Goal: Task Accomplishment & Management: Manage account settings

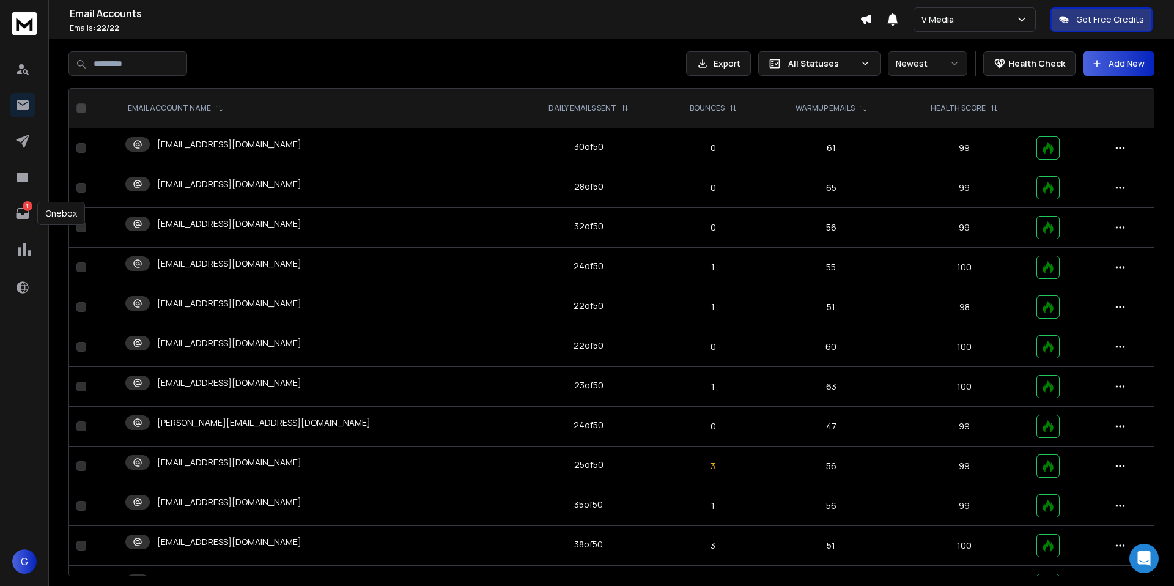
click at [12, 196] on div "1" at bounding box center [24, 177] width 28 height 254
click at [13, 207] on link "1" at bounding box center [22, 213] width 24 height 24
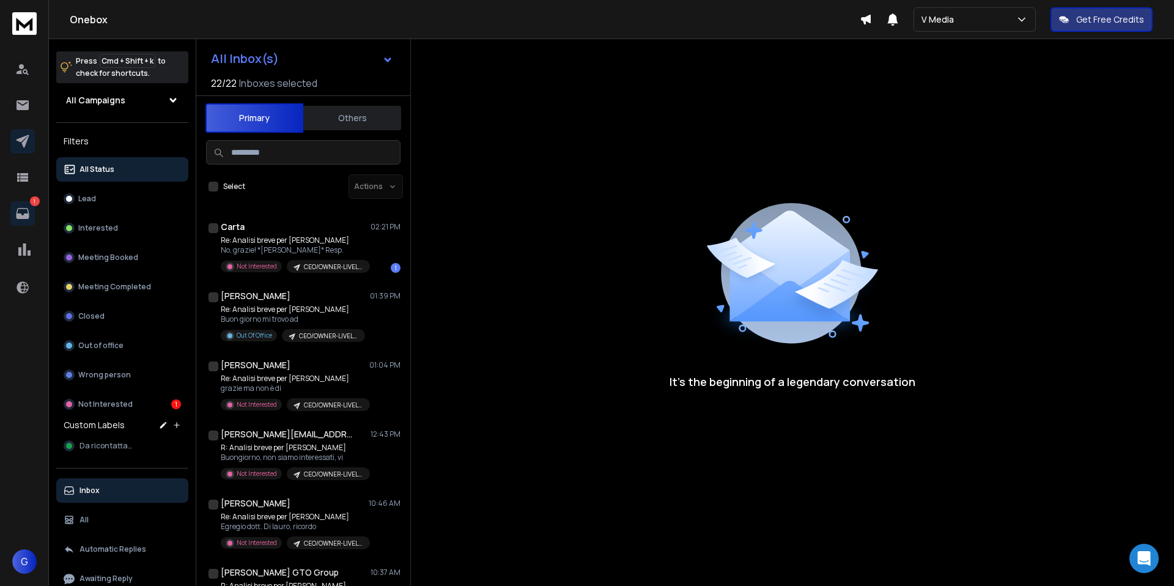
drag, startPoint x: 29, startPoint y: 163, endPoint x: 24, endPoint y: 133, distance: 30.3
click at [27, 155] on div "1" at bounding box center [24, 177] width 28 height 254
click at [24, 134] on icon at bounding box center [22, 141] width 15 height 15
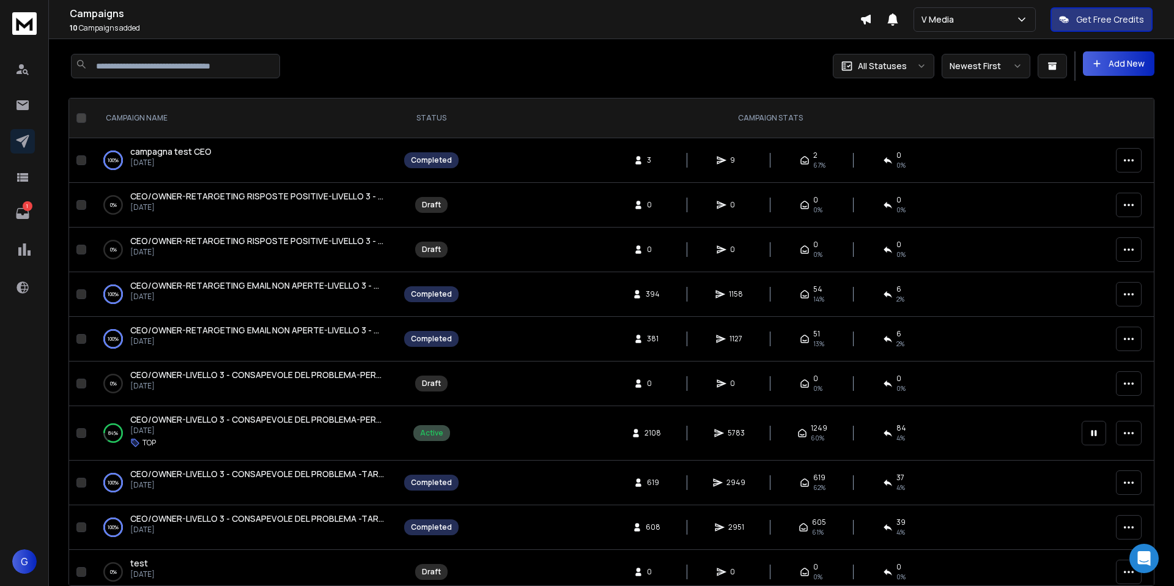
scroll to position [18, 0]
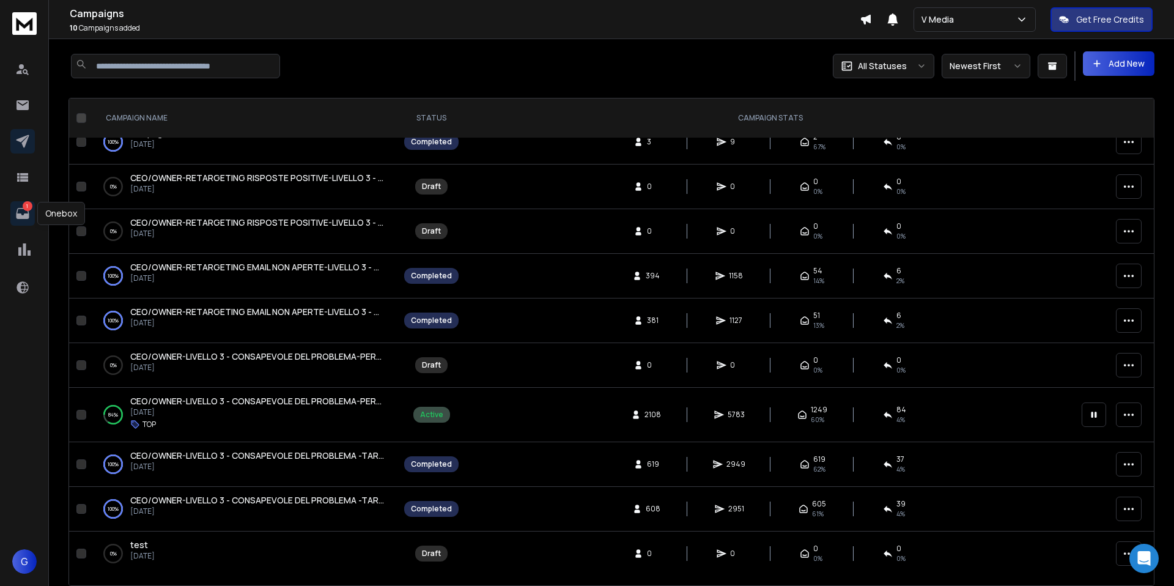
click at [21, 204] on link "1" at bounding box center [22, 213] width 24 height 24
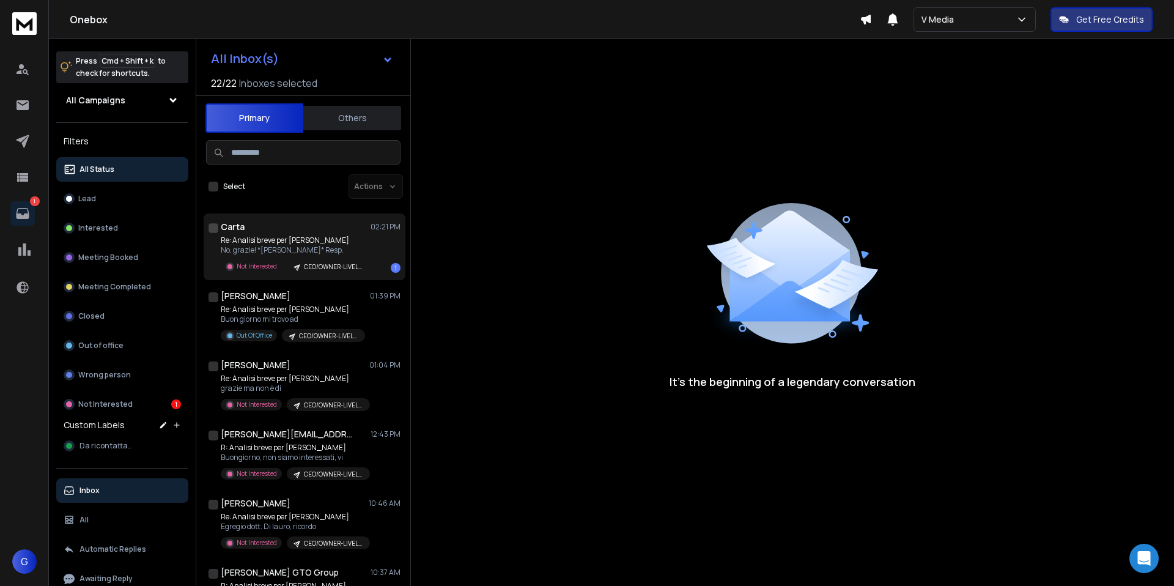
click at [332, 228] on div "Carta 02:21 PM" at bounding box center [311, 227] width 180 height 12
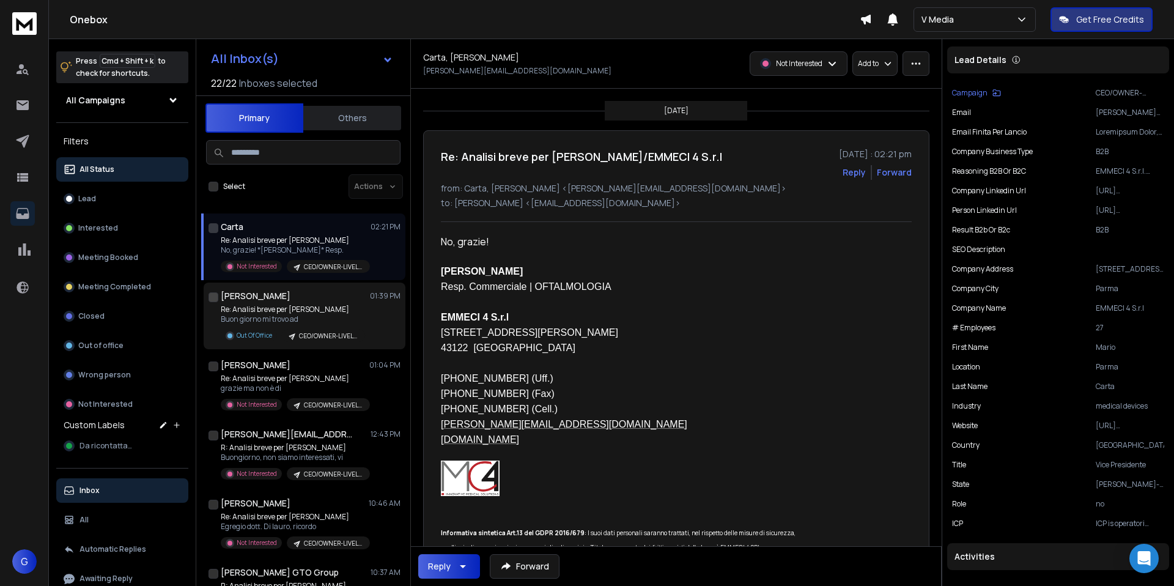
click at [335, 318] on p "Buon giorno mi trovo ad" at bounding box center [293, 319] width 144 height 10
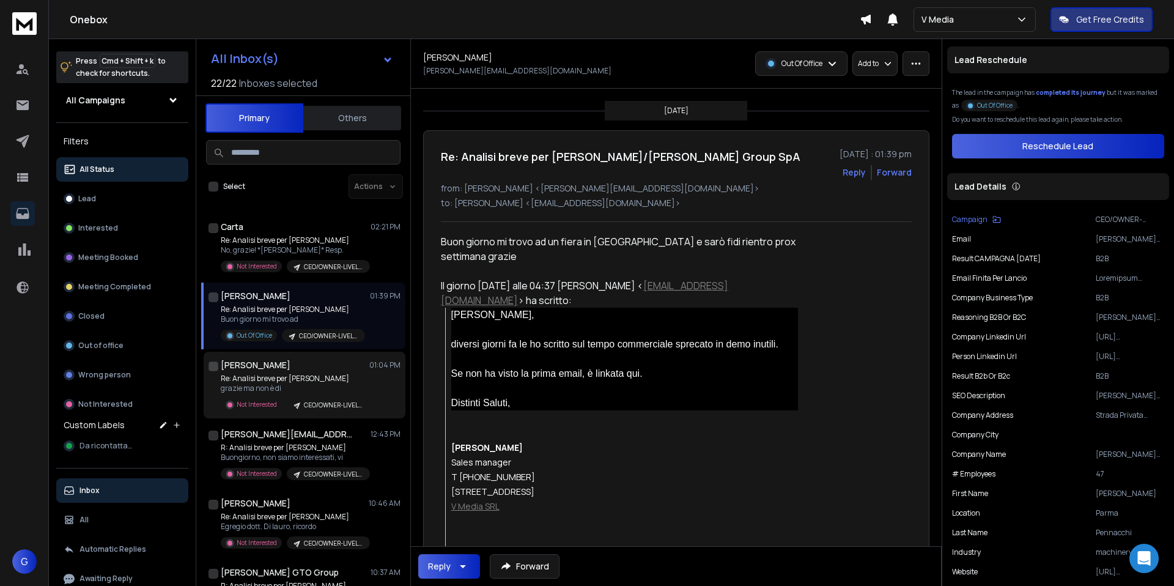
click at [345, 368] on div "[PERSON_NAME] 01:04 PM" at bounding box center [311, 365] width 180 height 12
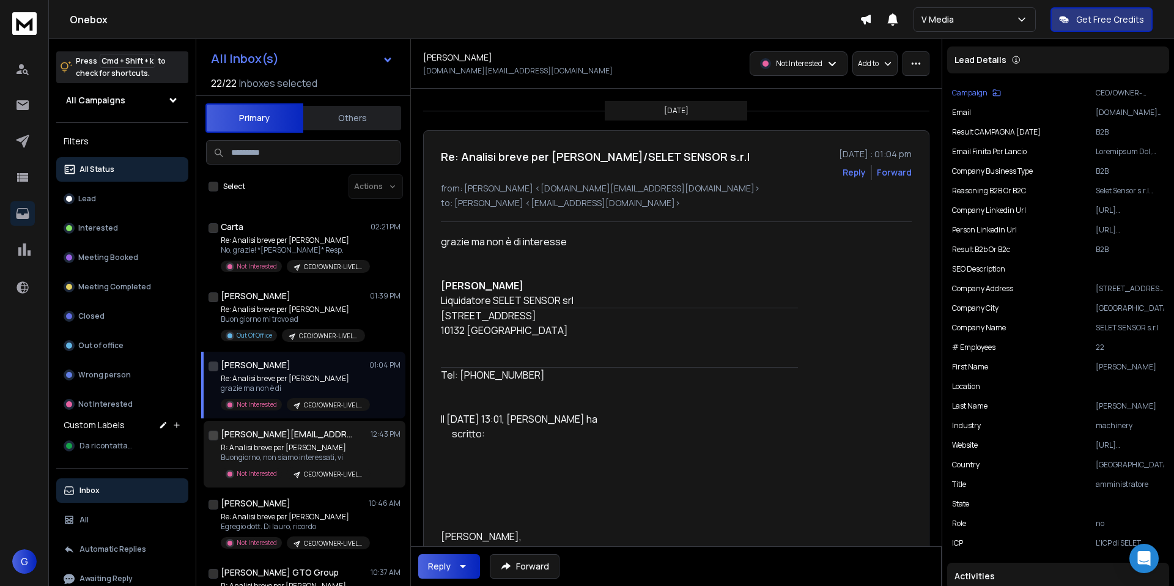
scroll to position [51, 0]
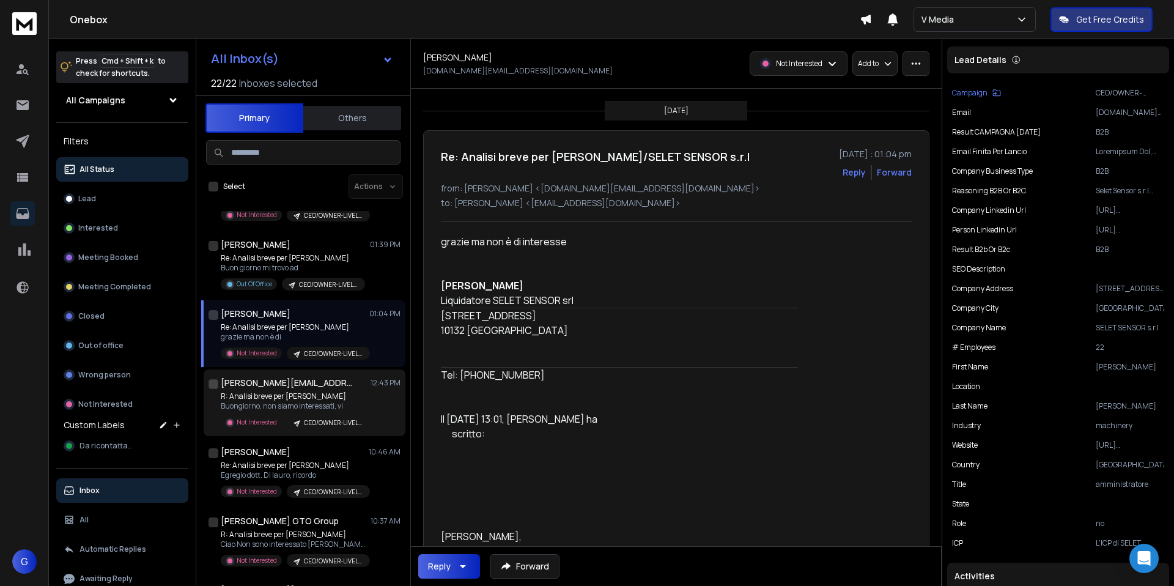
click at [359, 400] on p "R: Analisi breve per [PERSON_NAME]" at bounding box center [294, 396] width 147 height 10
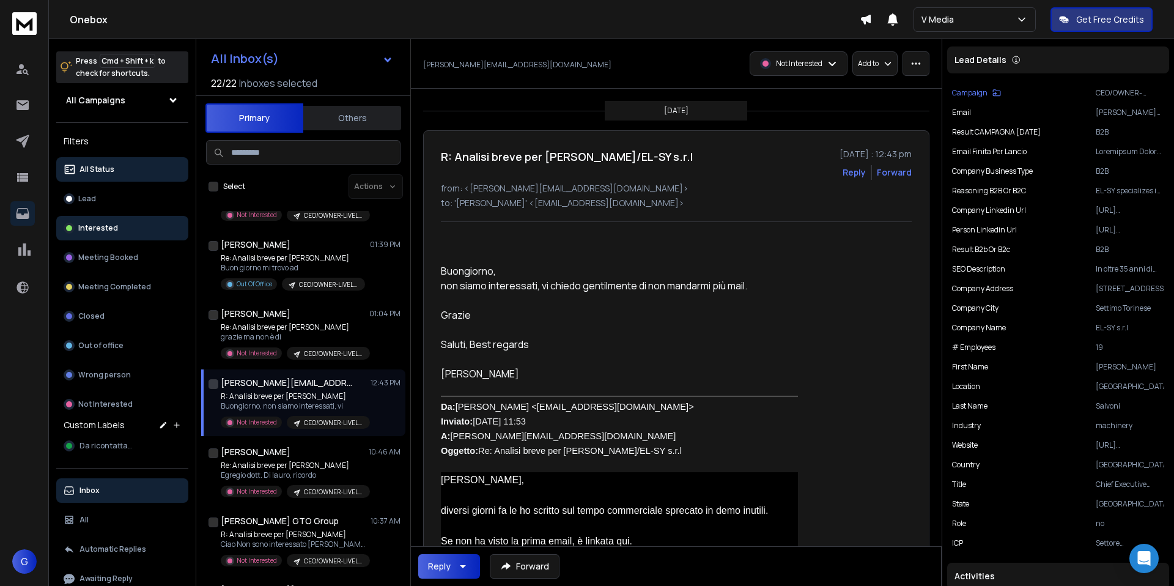
click at [146, 234] on button "Interested" at bounding box center [122, 228] width 132 height 24
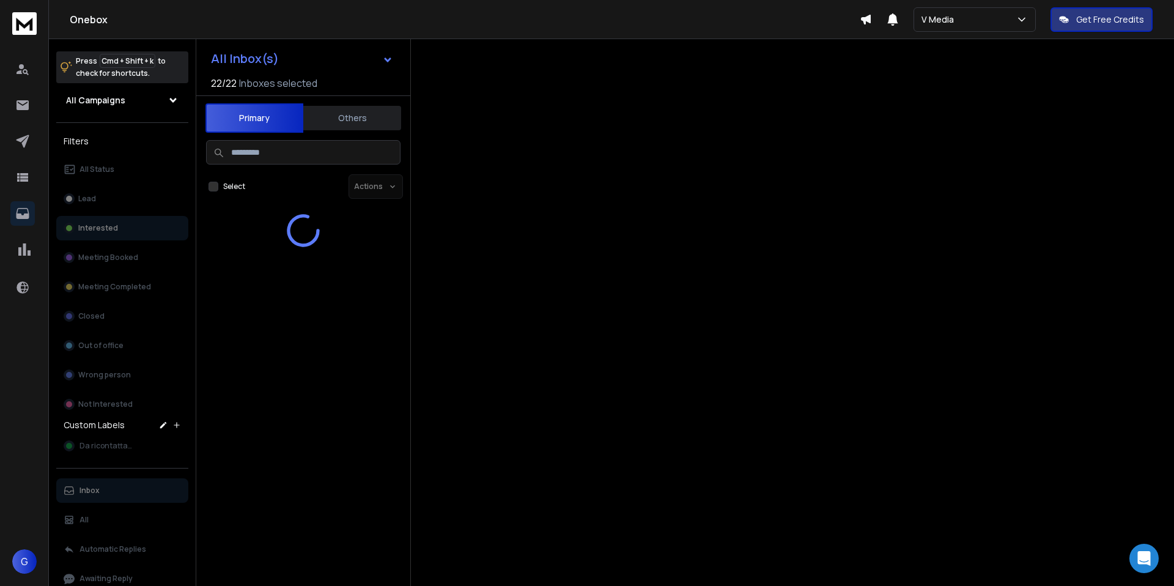
scroll to position [0, 0]
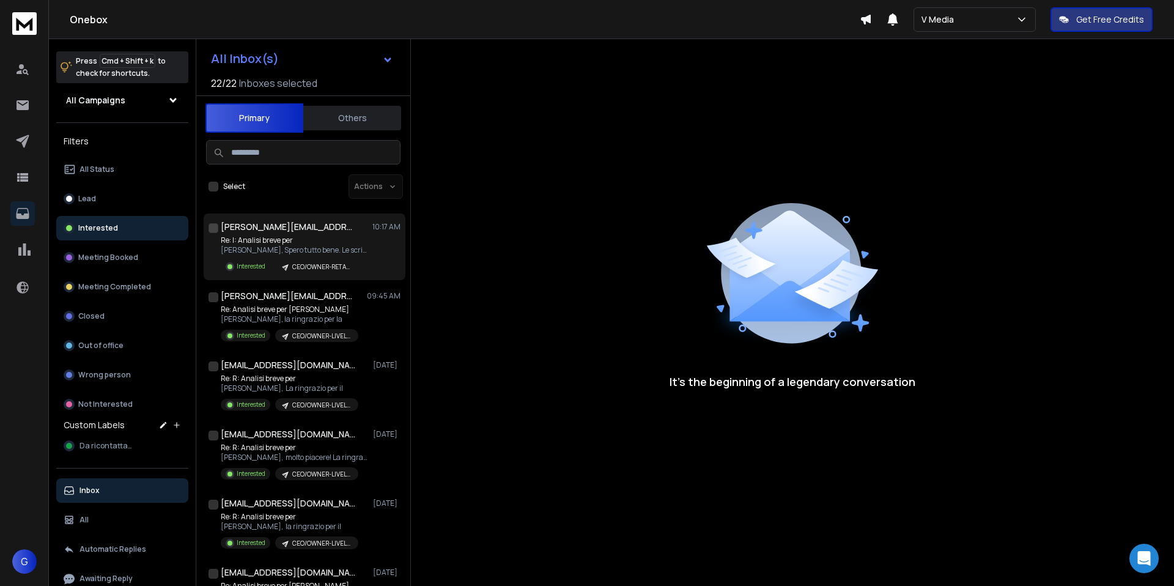
click at [315, 240] on p "Re: I: Analisi breve per" at bounding box center [294, 241] width 147 height 10
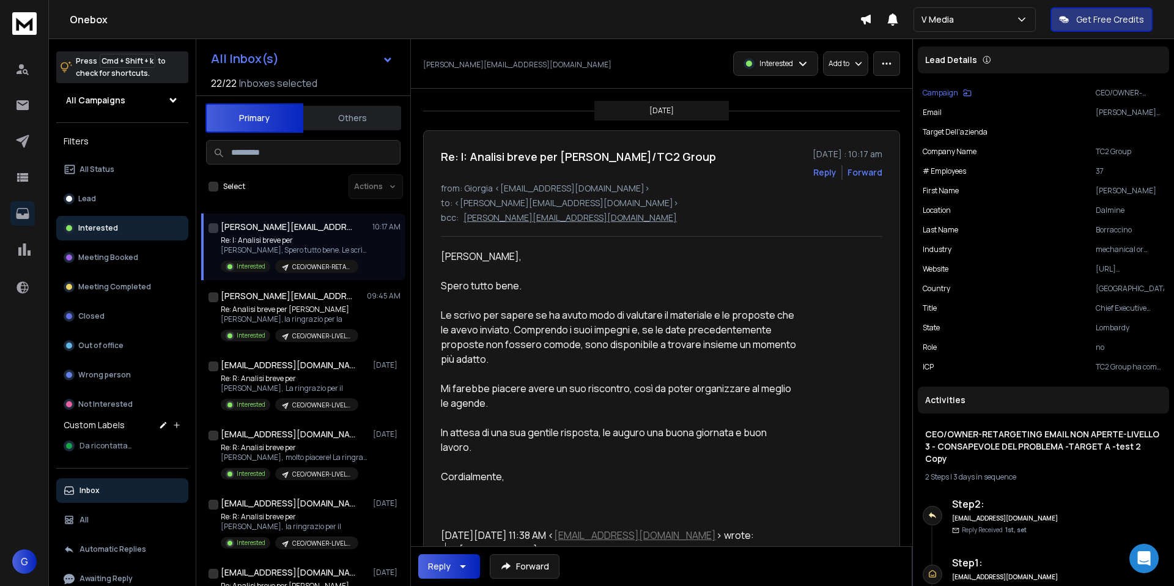
click at [144, 446] on button "Da ricontattare" at bounding box center [122, 446] width 132 height 24
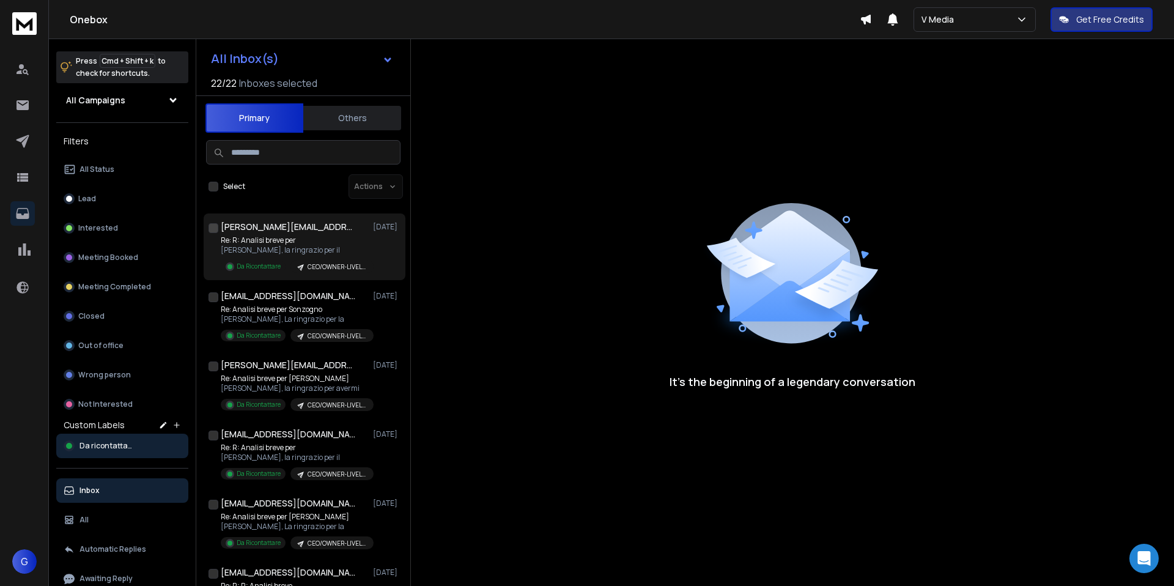
click at [365, 272] on div "CEO/OWNER-LIVELLO 3 - CONSAPEVOLE DEL PROBLEMA-PERSONALIZZAZIONI TARGET A-TEST 1" at bounding box center [332, 266] width 83 height 13
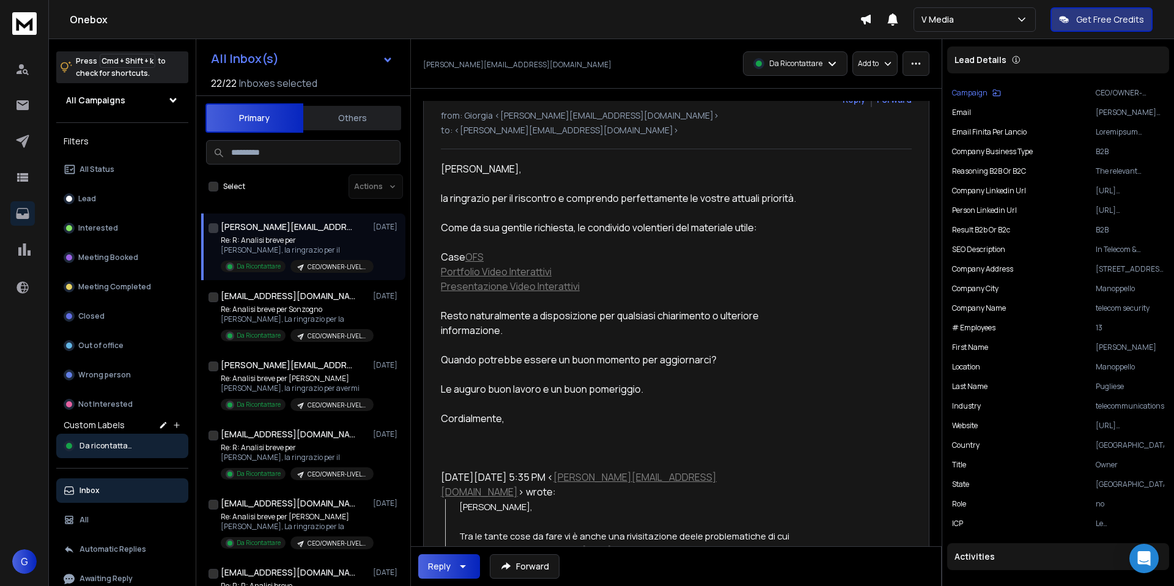
scroll to position [74, 0]
click at [128, 223] on button "Interested" at bounding box center [122, 228] width 132 height 24
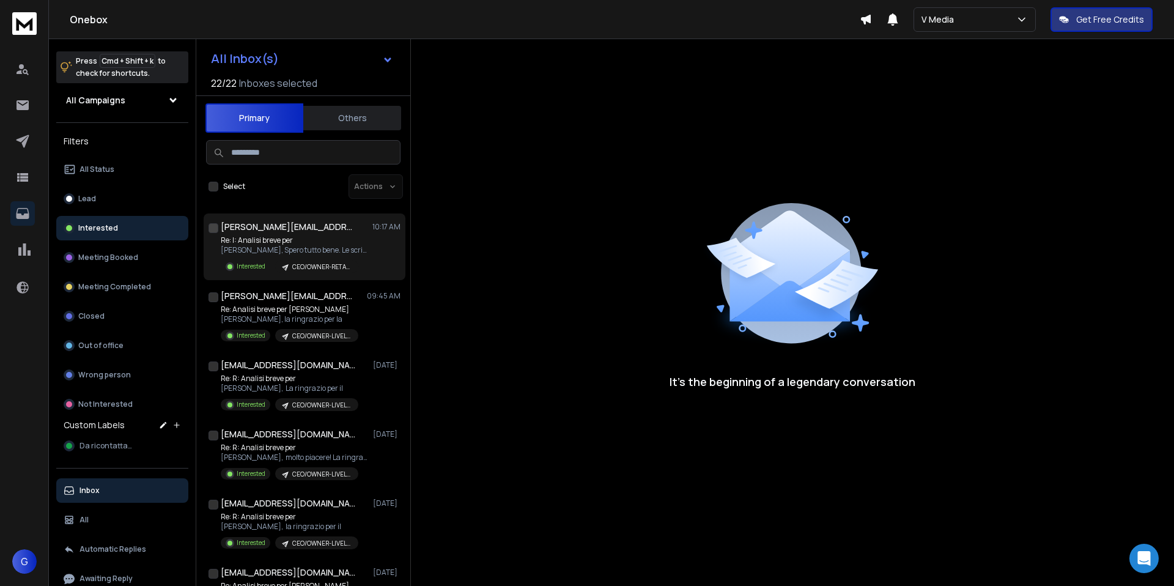
click at [357, 251] on p "[PERSON_NAME], Spero tutto bene. Le scrivo" at bounding box center [294, 250] width 147 height 10
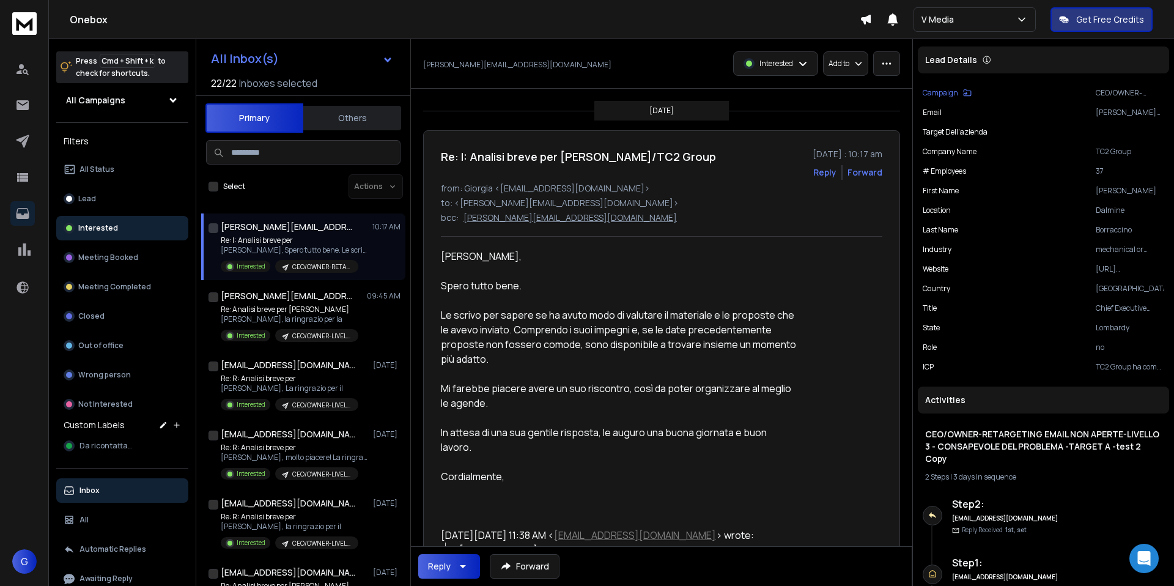
scroll to position [100, 0]
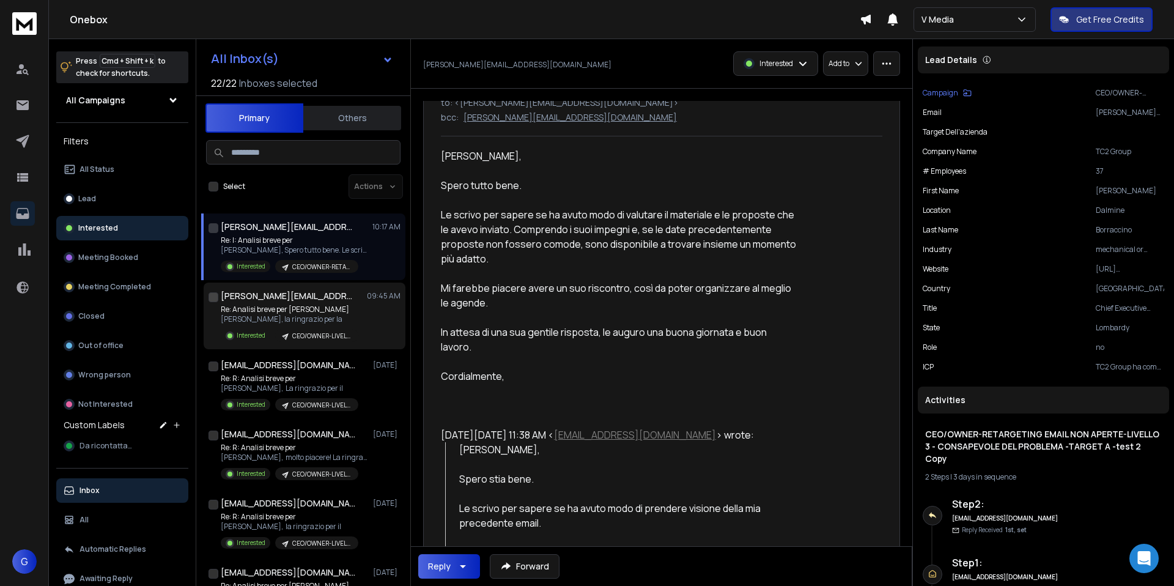
click at [368, 328] on div "Re: Analisi breve per [PERSON_NAME], la ringrazio per la Interested CEO/OWNER-L…" at bounding box center [311, 323] width 180 height 37
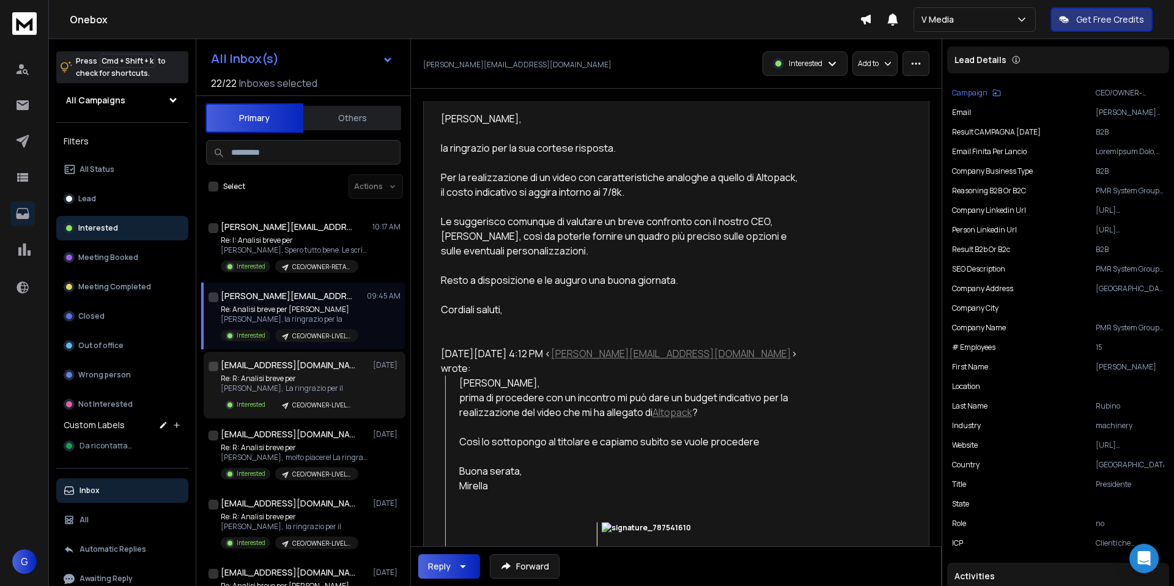
scroll to position [151, 0]
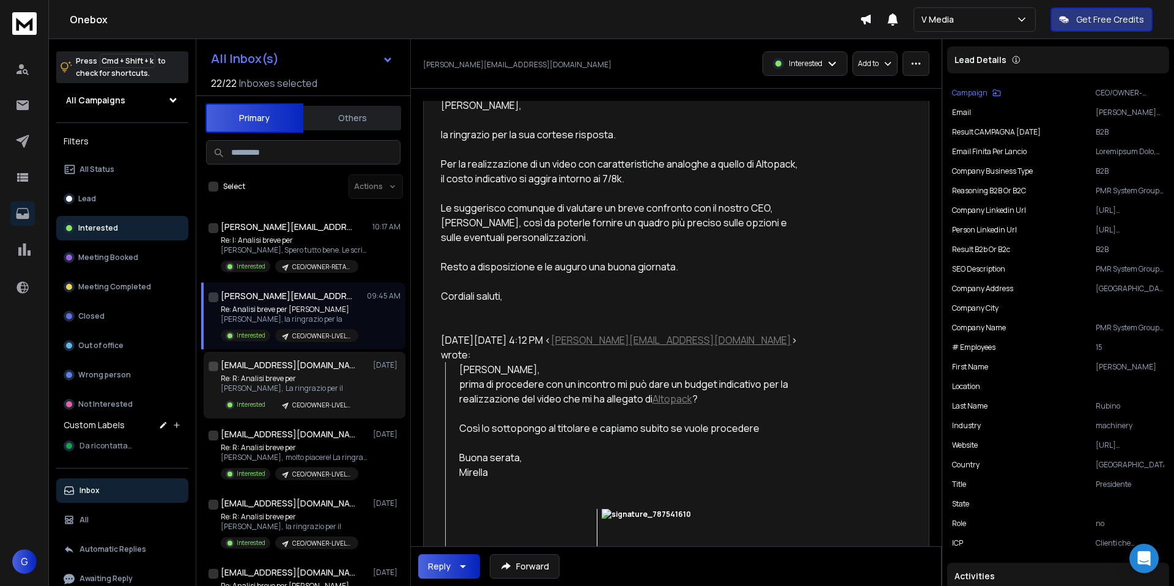
click at [339, 380] on p "Re: R: Analisi breve per" at bounding box center [290, 379] width 138 height 10
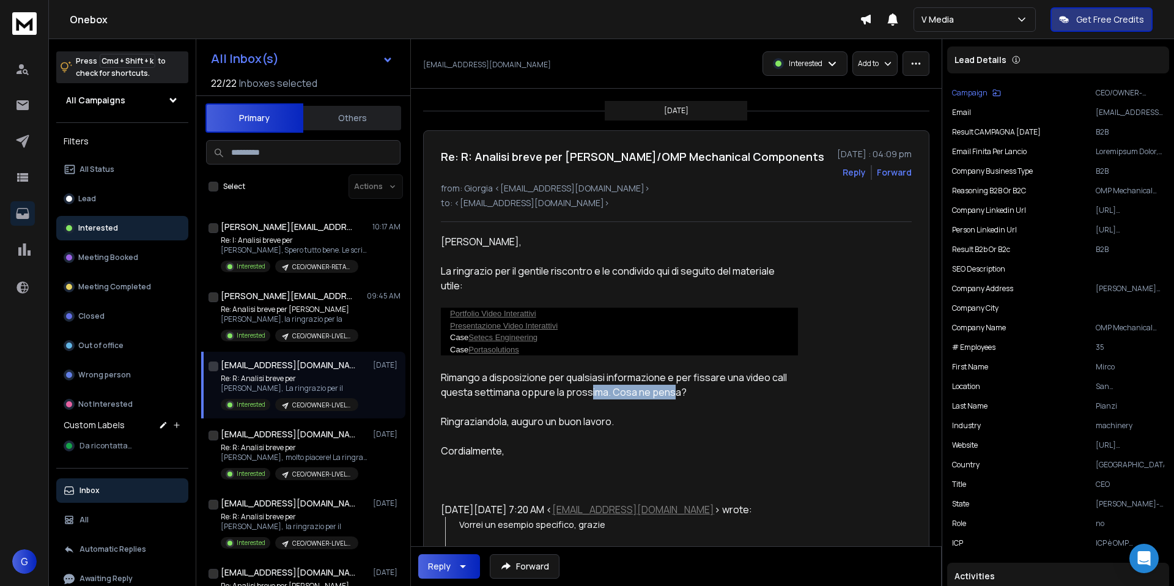
drag, startPoint x: 660, startPoint y: 399, endPoint x: 590, endPoint y: 399, distance: 70.3
click at [590, 399] on div "Rimango a disposizione per qualsiasi informazione e per fissare una video call …" at bounding box center [619, 384] width 357 height 29
drag, startPoint x: 725, startPoint y: 397, endPoint x: 613, endPoint y: 397, distance: 111.9
click at [613, 397] on div "Rimango a disposizione per qualsiasi informazione e per fissare una video call …" at bounding box center [619, 384] width 357 height 29
click at [30, 249] on icon at bounding box center [24, 249] width 18 height 18
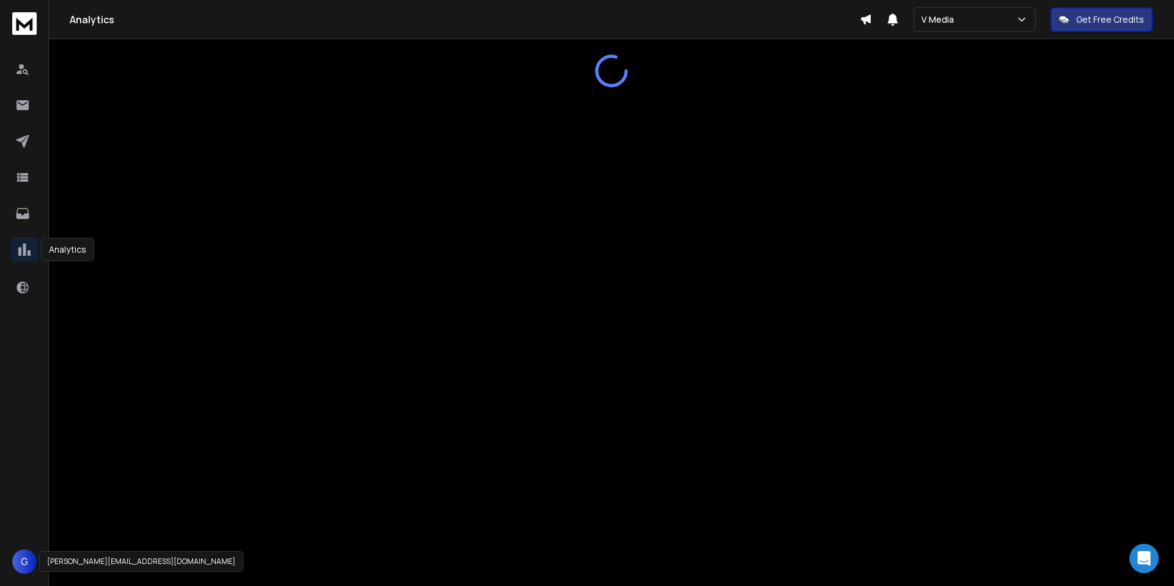
click at [20, 565] on span "G" at bounding box center [24, 561] width 24 height 24
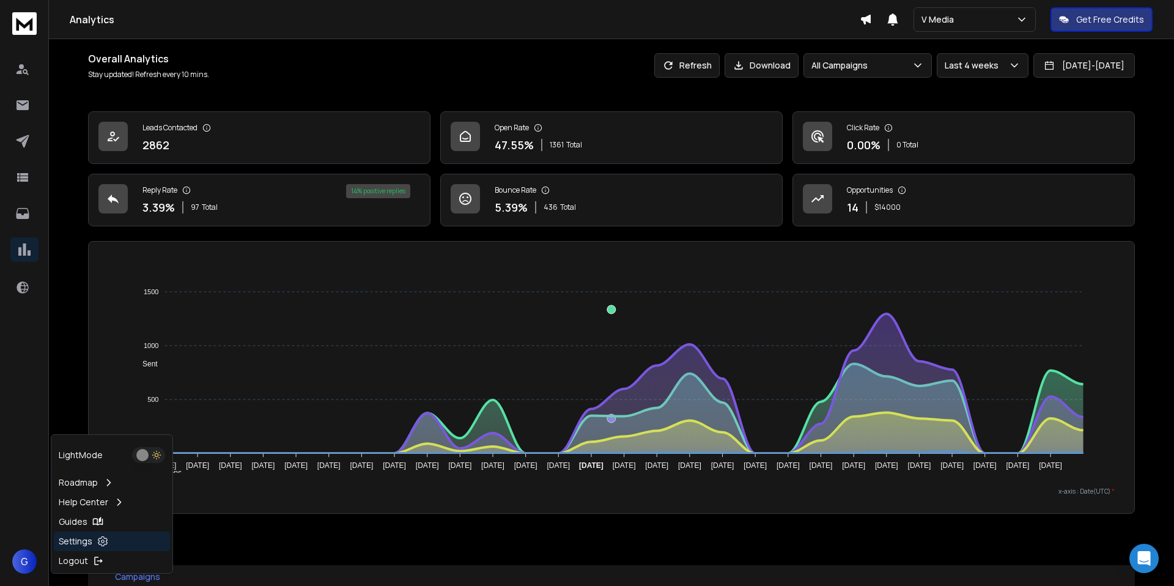
click at [112, 536] on div "Settings" at bounding box center [112, 542] width 116 height 20
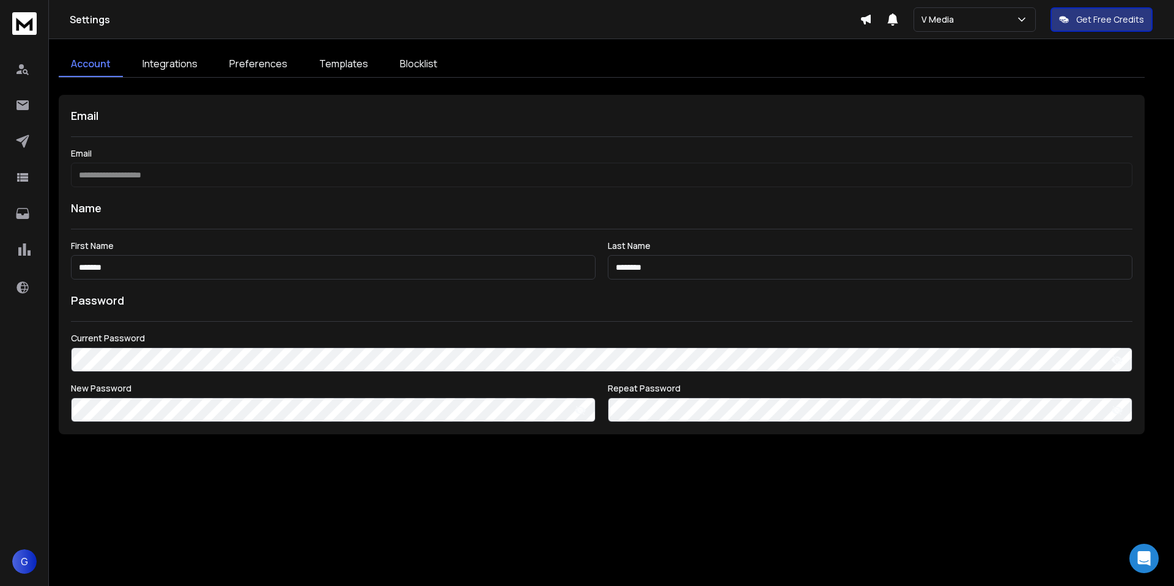
click at [201, 78] on div "**********" at bounding box center [602, 312] width 1086 height 522
click at [191, 50] on div "**********" at bounding box center [612, 312] width 1126 height 547
click at [173, 62] on link "Integrations" at bounding box center [170, 64] width 80 height 26
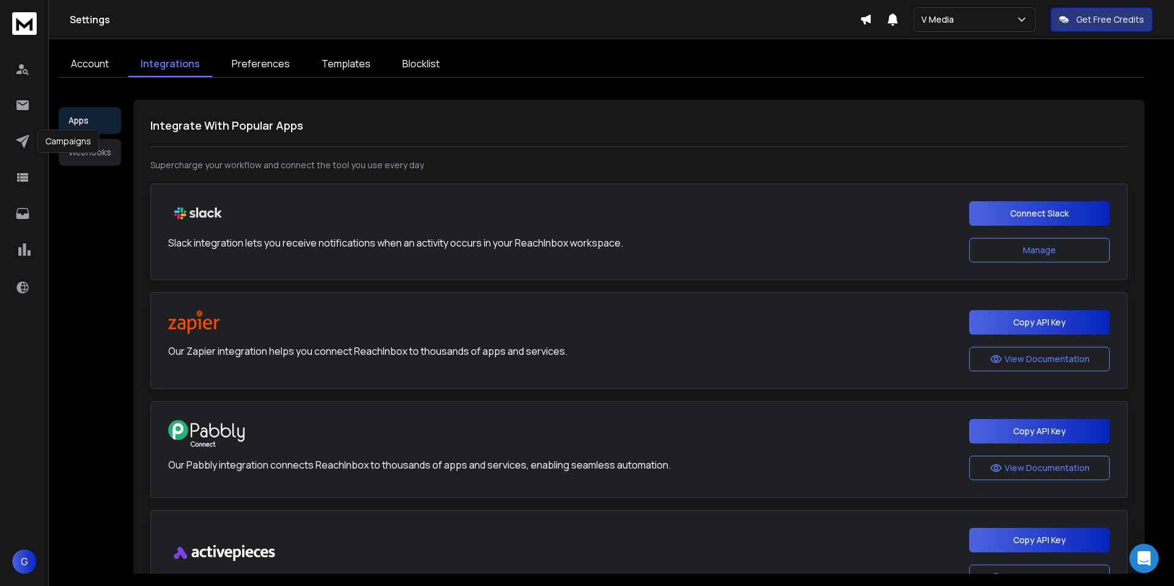
drag, startPoint x: 74, startPoint y: 148, endPoint x: 81, endPoint y: 150, distance: 7.6
click at [78, 149] on div "Campaigns" at bounding box center [68, 141] width 62 height 23
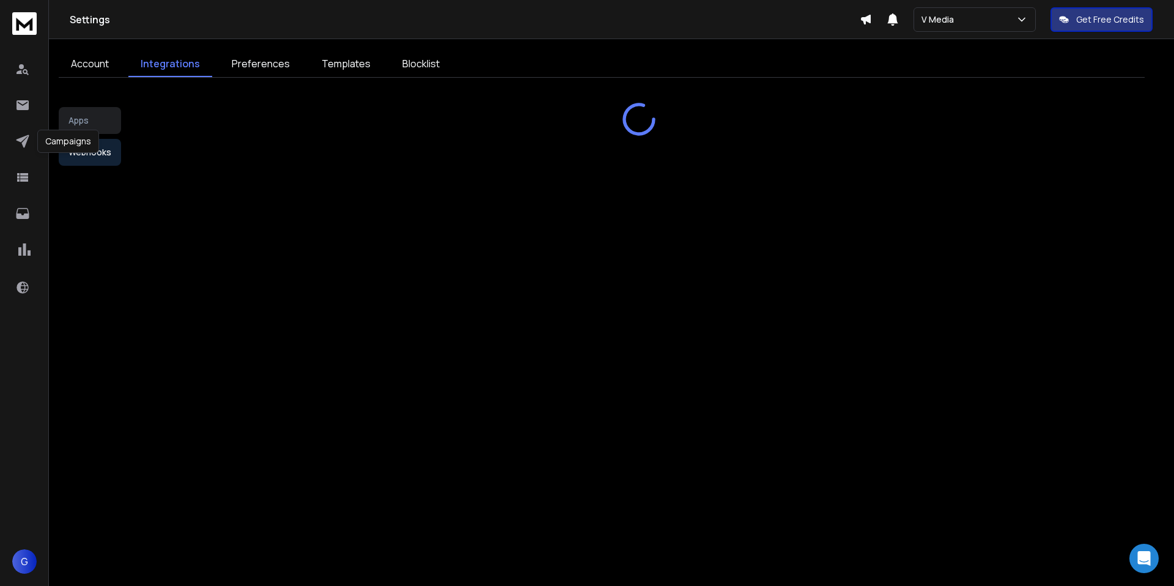
click at [109, 157] on button "Webhooks" at bounding box center [90, 152] width 62 height 27
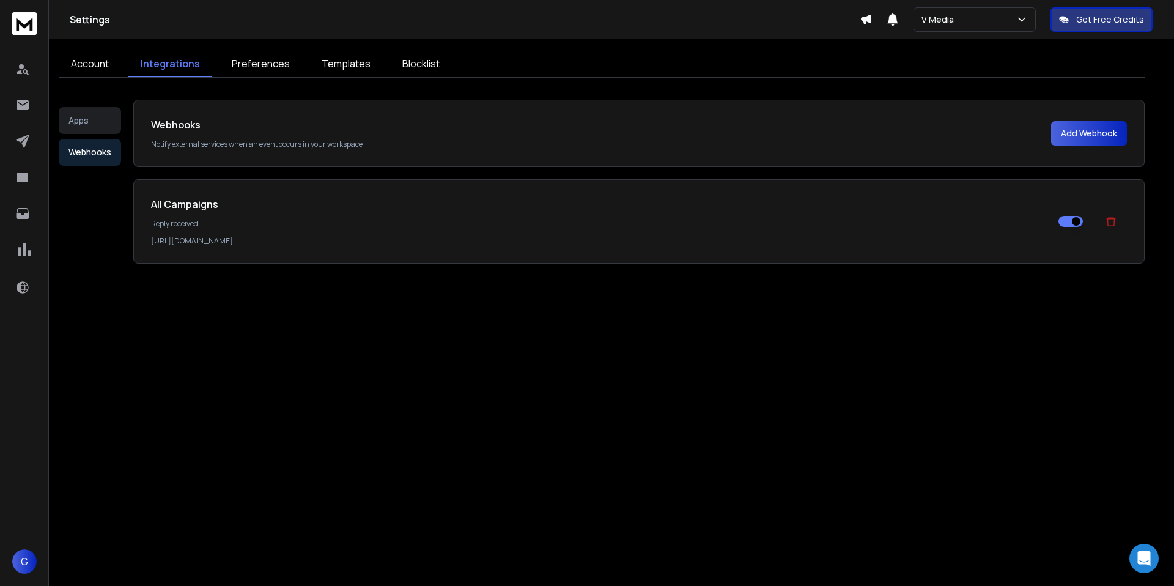
click at [477, 228] on p "Reply received" at bounding box center [600, 224] width 898 height 10
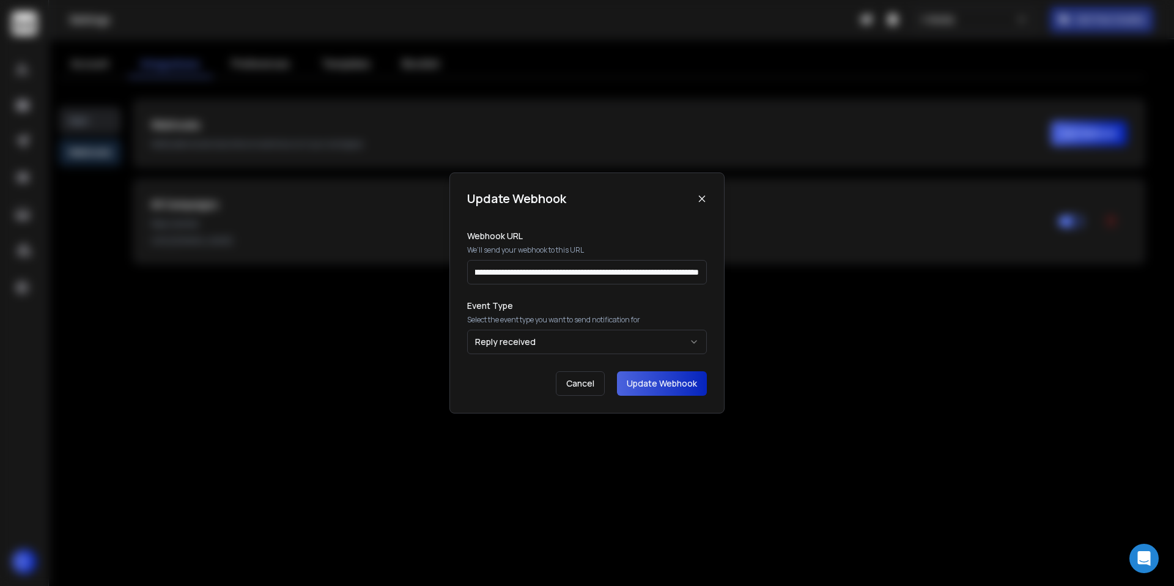
scroll to position [0, 146]
drag, startPoint x: 667, startPoint y: 270, endPoint x: 727, endPoint y: 272, distance: 59.3
click at [727, 272] on div "**********" at bounding box center [587, 292] width 1174 height 265
click at [800, 272] on div "**********" at bounding box center [587, 292] width 1174 height 265
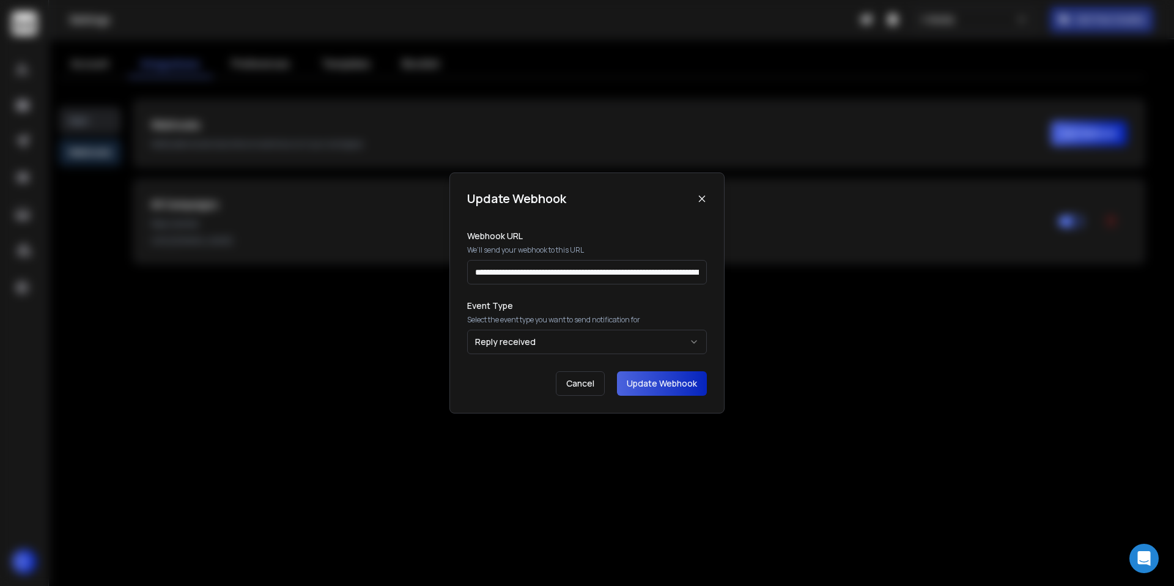
click at [678, 323] on p "Select the event type you want to send notification for" at bounding box center [587, 320] width 240 height 10
click at [837, 212] on div "**********" at bounding box center [587, 292] width 1174 height 265
click at [694, 213] on div "Update Webhook" at bounding box center [587, 211] width 240 height 42
click at [698, 205] on div "Update Webhook" at bounding box center [587, 198] width 240 height 17
click at [701, 202] on icon at bounding box center [702, 199] width 10 height 10
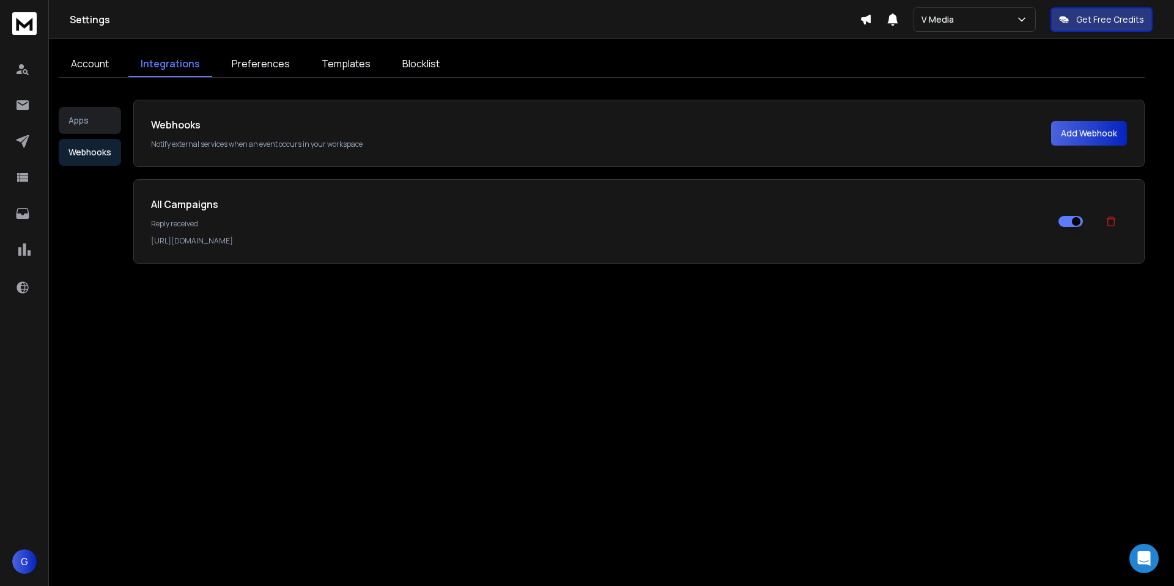
click at [1111, 223] on icon at bounding box center [1111, 221] width 12 height 12
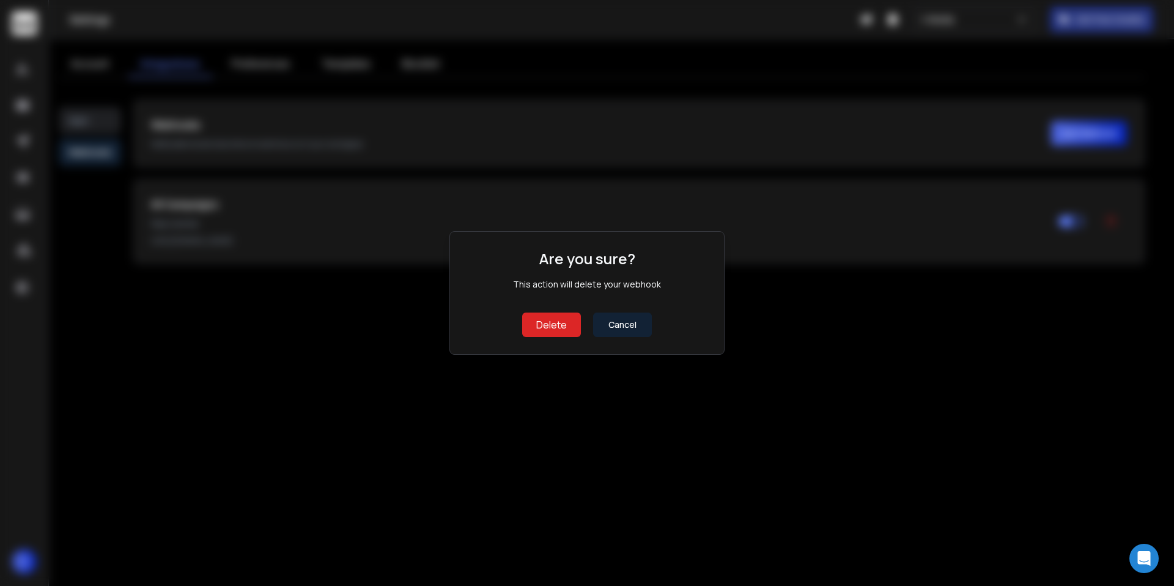
click at [540, 346] on div "Are you sure? This action will delete your webhook Delete Cancel" at bounding box center [587, 293] width 275 height 124
click at [552, 333] on button "Delete" at bounding box center [551, 325] width 59 height 24
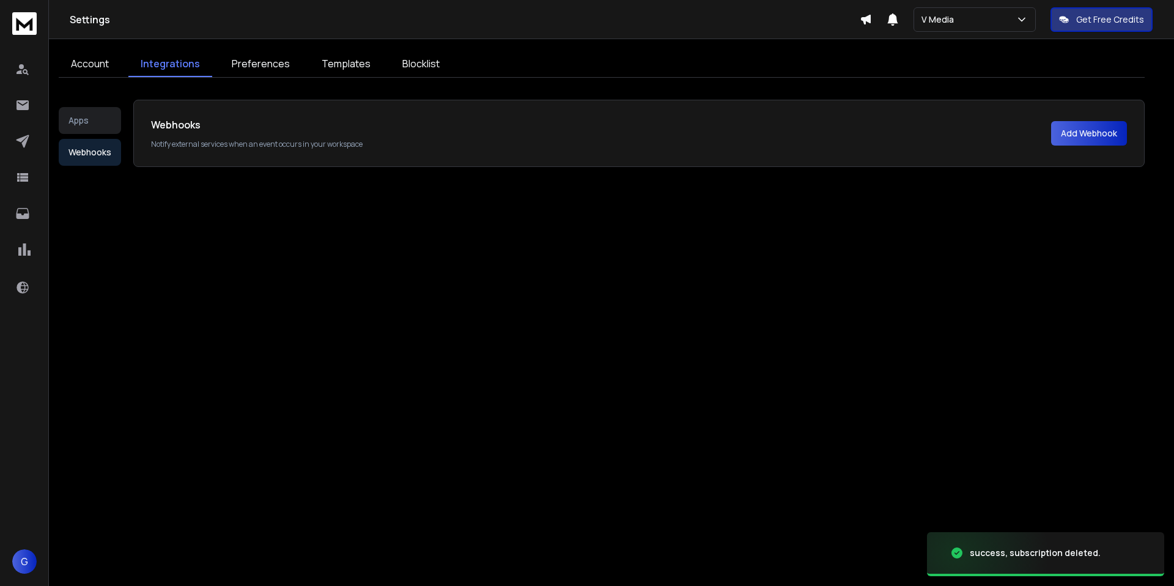
click at [1095, 130] on button "Add Webhook" at bounding box center [1090, 133] width 76 height 24
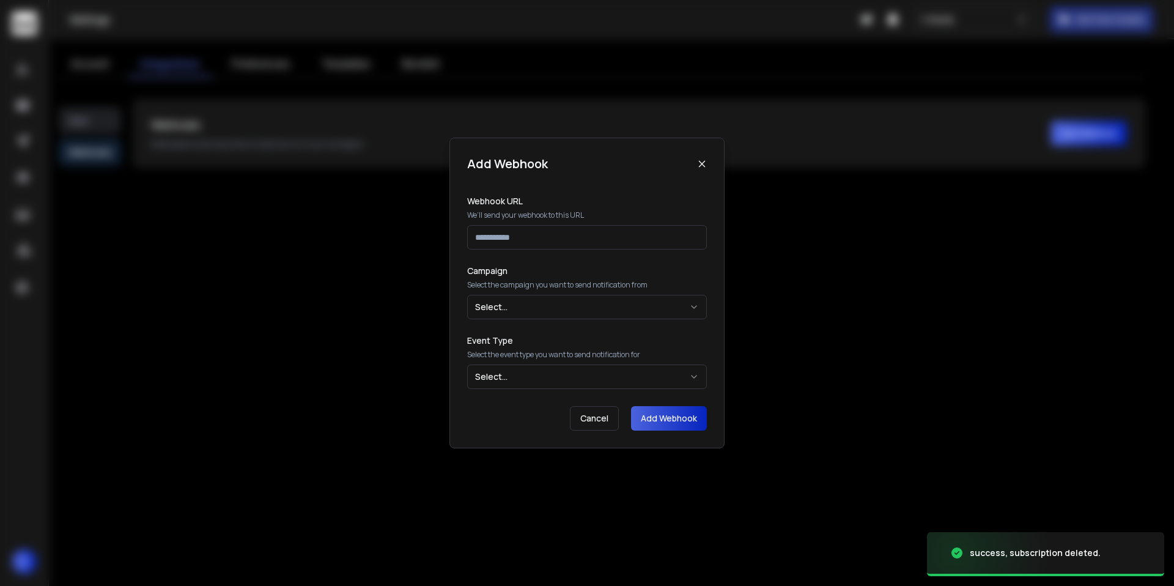
click at [568, 229] on input at bounding box center [587, 237] width 240 height 24
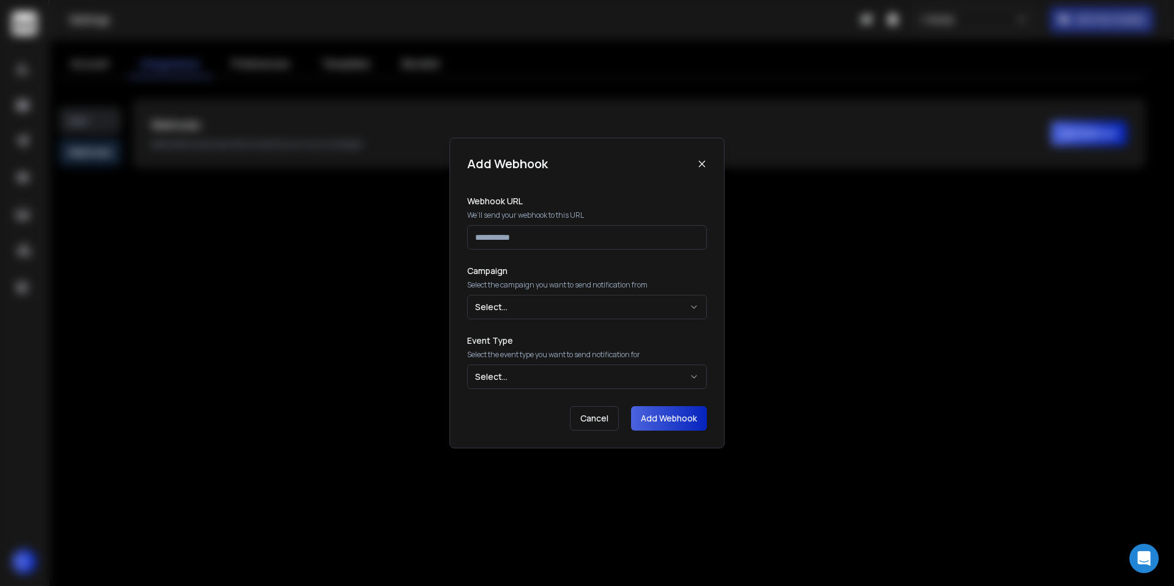
paste input "**********"
type input "**********"
click at [599, 306] on button "Select..." at bounding box center [587, 307] width 240 height 24
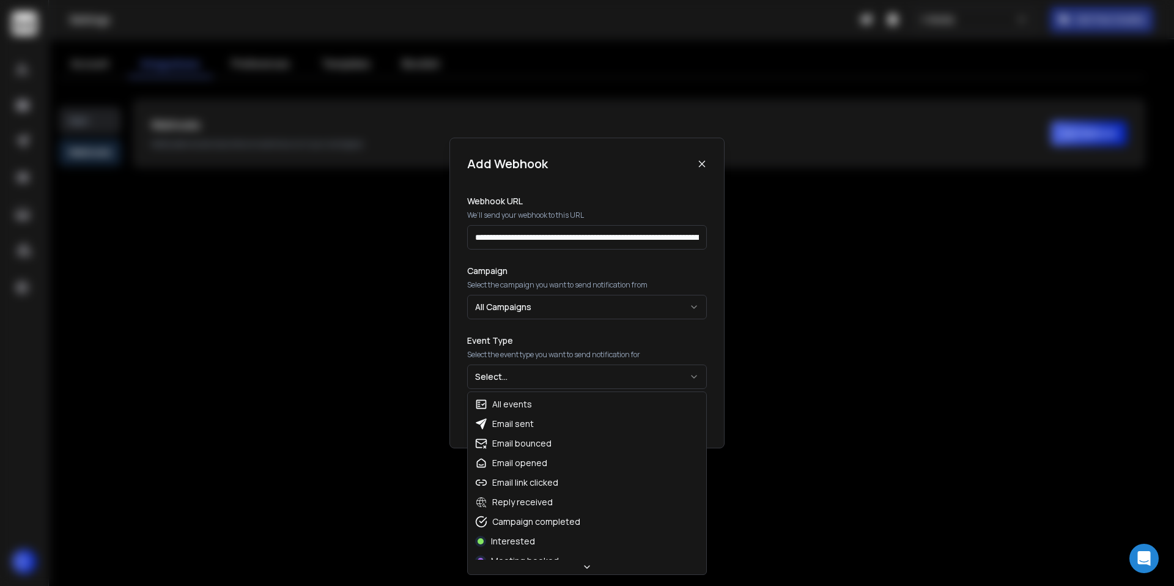
click at [631, 365] on button "Select..." at bounding box center [587, 377] width 240 height 24
select select "**********"
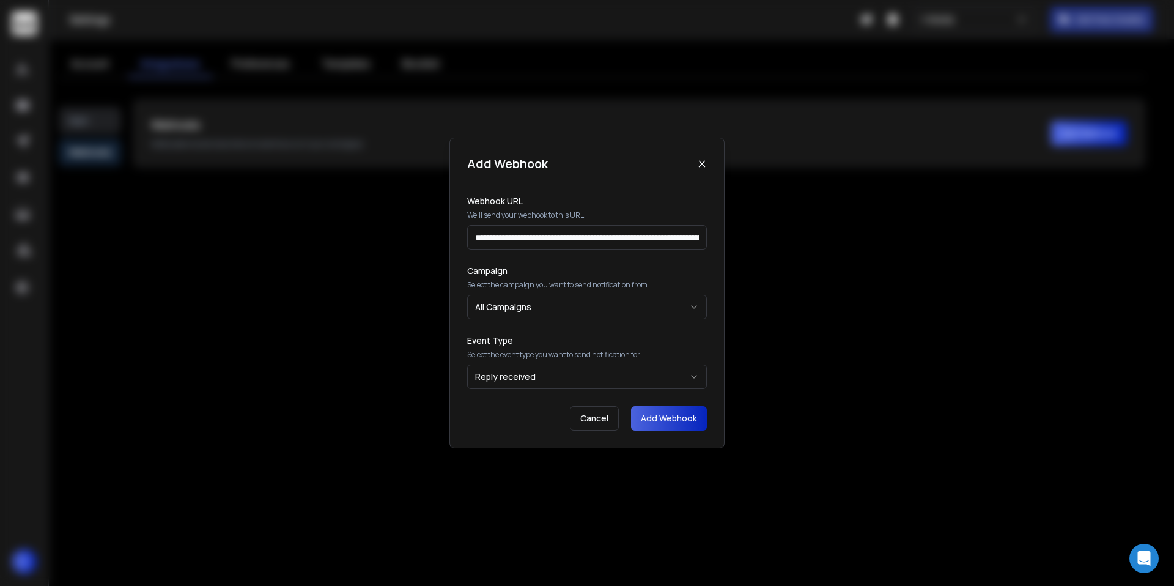
click at [661, 426] on button "Add Webhook" at bounding box center [669, 418] width 76 height 24
